Goal: Task Accomplishment & Management: Use online tool/utility

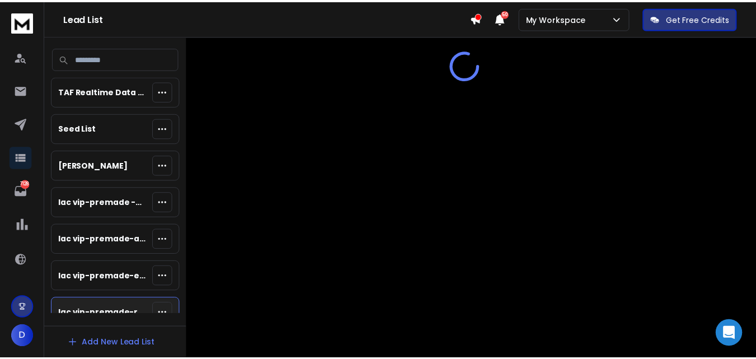
scroll to position [23, 0]
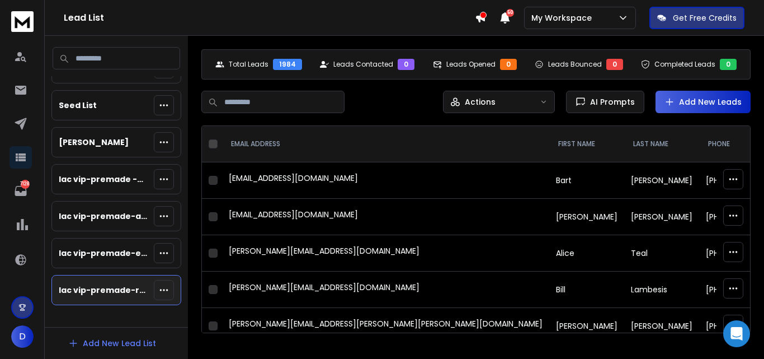
click at [124, 340] on button "Add New Lead List" at bounding box center [112, 343] width 106 height 22
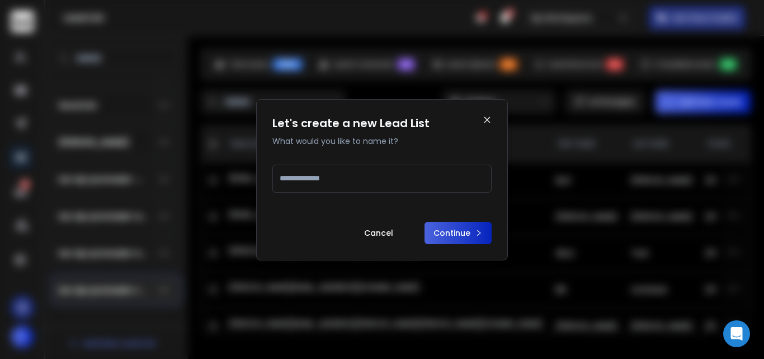
click at [280, 184] on input at bounding box center [382, 179] width 219 height 28
paste input "**********"
type input "**********"
click at [453, 231] on button "Continue" at bounding box center [458, 233] width 67 height 22
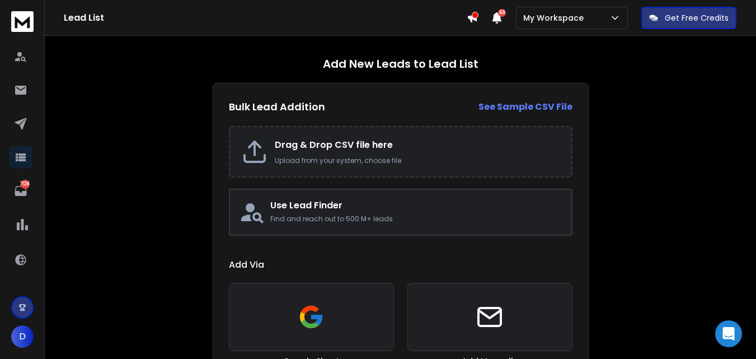
click at [325, 146] on h2 "Drag & Drop CSV file here" at bounding box center [417, 144] width 285 height 13
type input "**********"
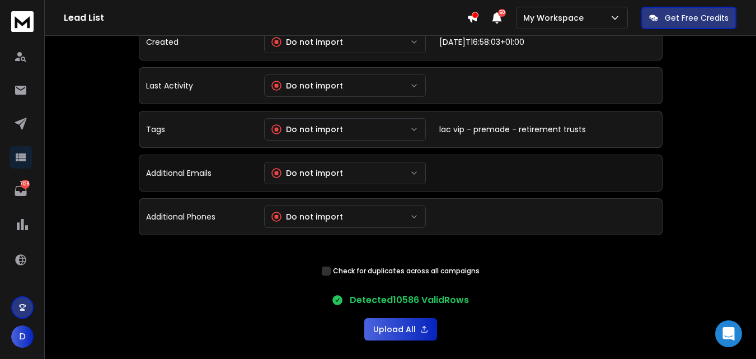
scroll to position [574, 0]
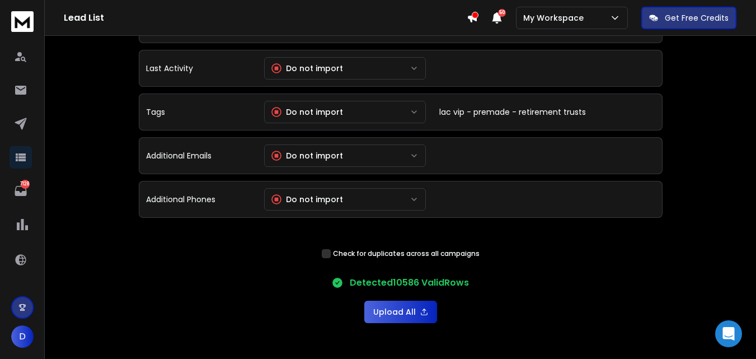
click at [403, 312] on button "Upload All" at bounding box center [400, 312] width 73 height 22
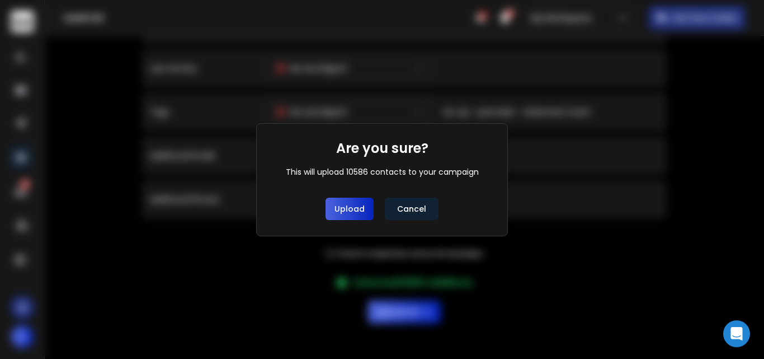
click at [363, 208] on button "Upload" at bounding box center [350, 209] width 48 height 22
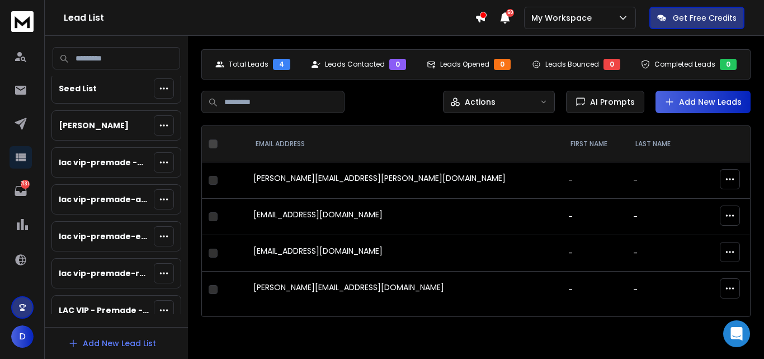
scroll to position [60, 0]
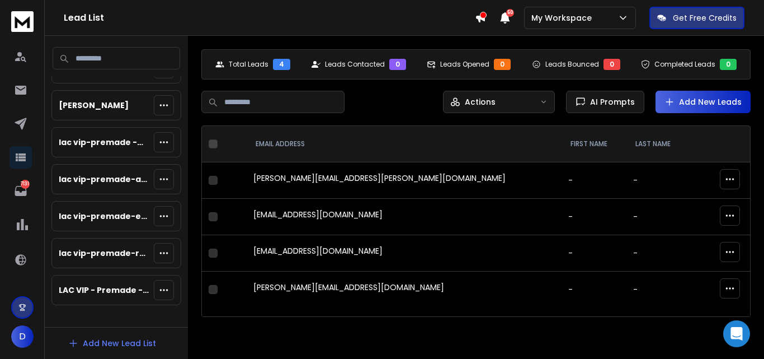
click at [105, 287] on p "LAC VIP - Premade - Retirement Trusts" at bounding box center [104, 289] width 91 height 11
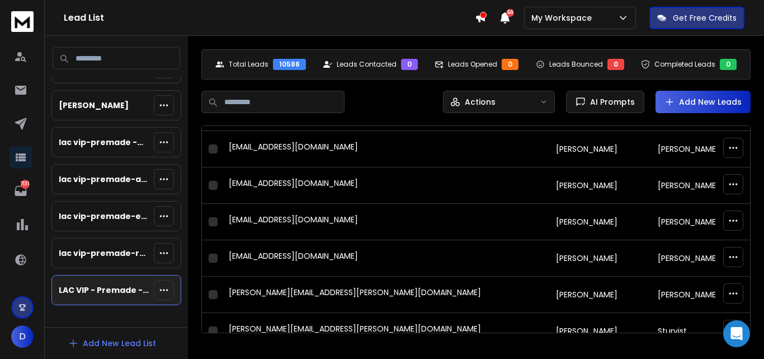
scroll to position [0, 0]
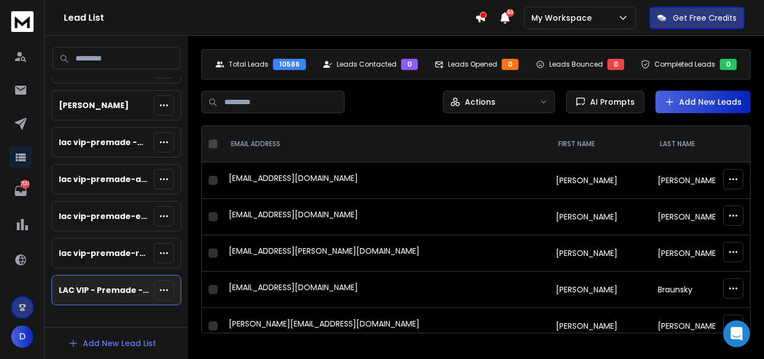
click at [112, 293] on p "LAC VIP - Premade - Retirement Trusts" at bounding box center [104, 289] width 91 height 11
click at [107, 256] on p "lac vip-premade-real estate planning" at bounding box center [104, 252] width 91 height 11
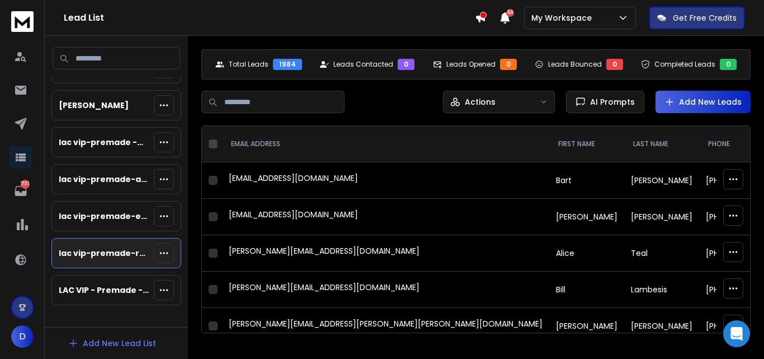
click at [105, 293] on p "LAC VIP - Premade - Retirement Trusts" at bounding box center [104, 289] width 91 height 11
